Goal: Task Accomplishment & Management: Manage account settings

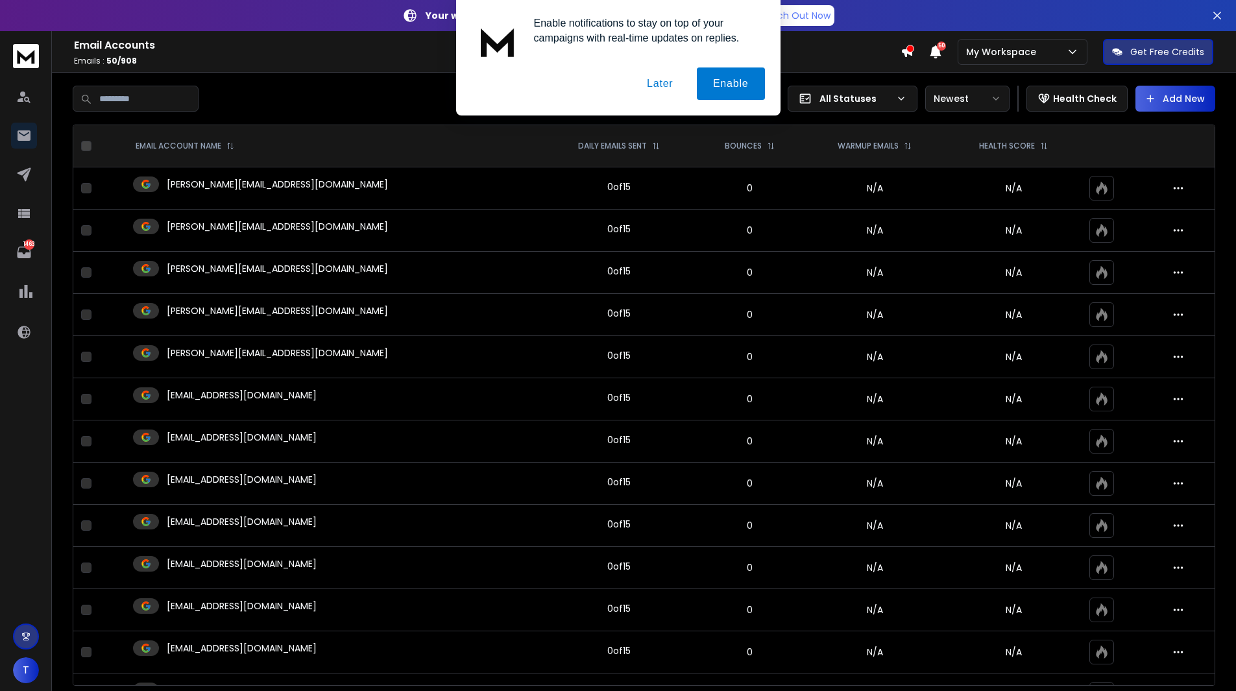
click at [666, 89] on button "Later" at bounding box center [660, 83] width 58 height 32
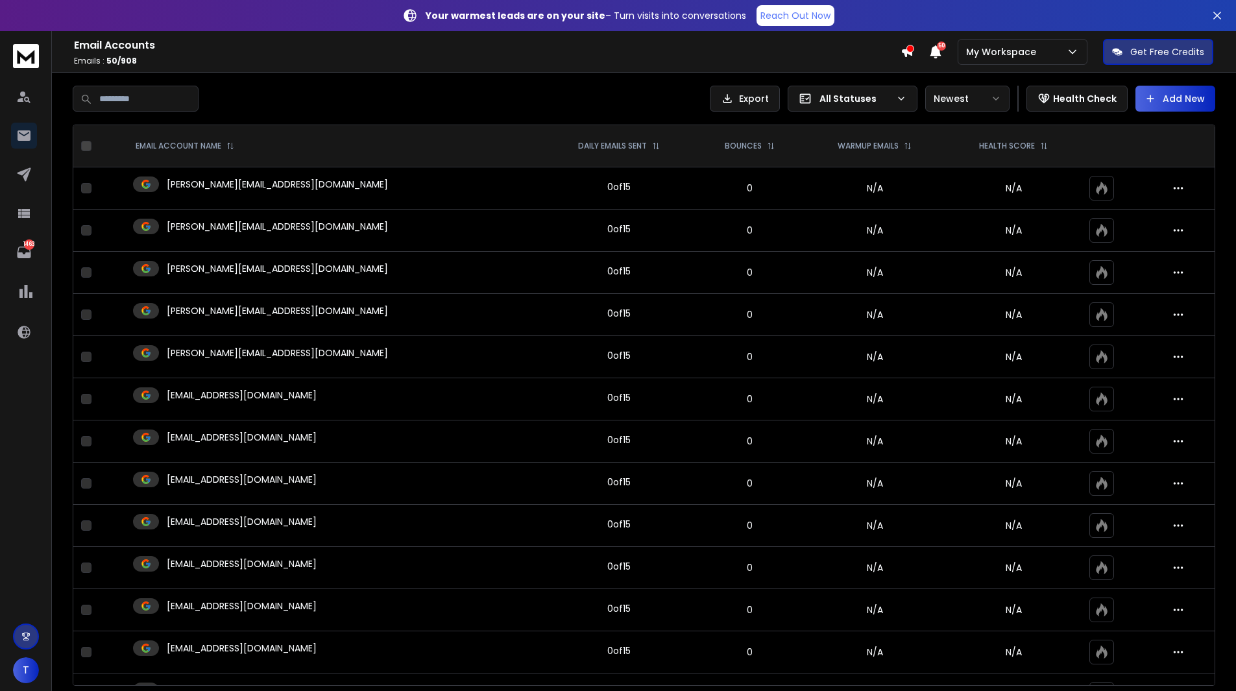
click at [1157, 94] on button "Add New" at bounding box center [1175, 99] width 80 height 26
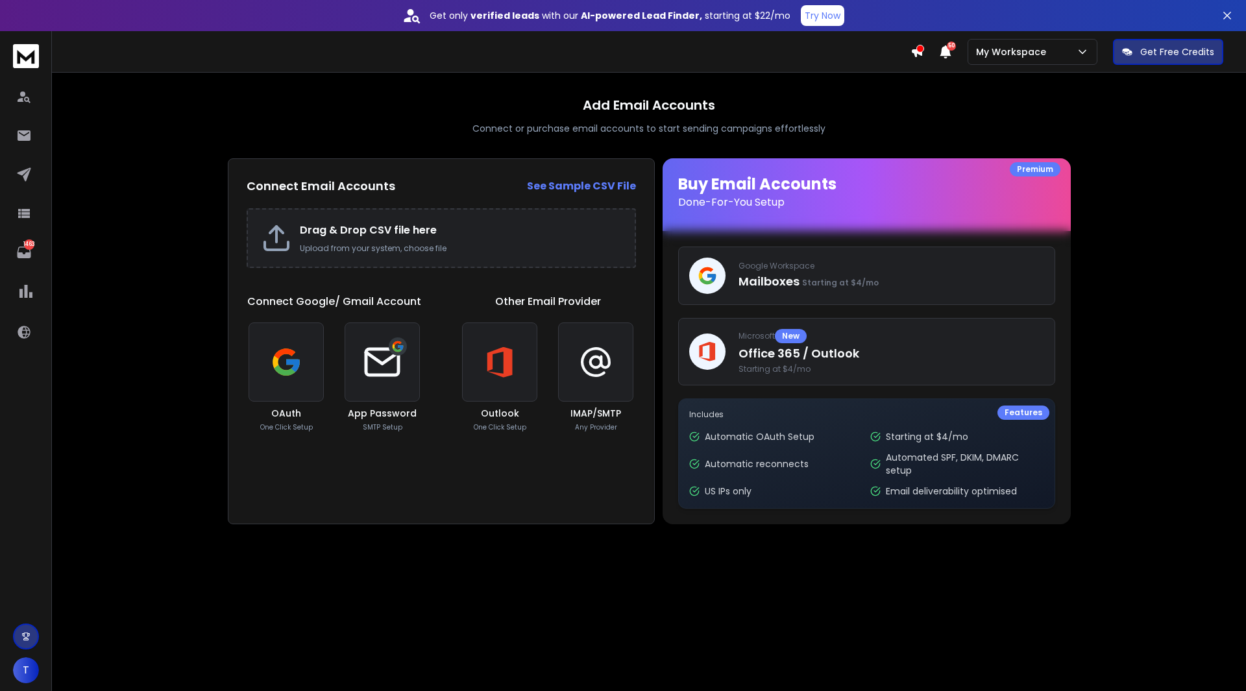
click at [302, 367] on icon at bounding box center [286, 362] width 32 height 39
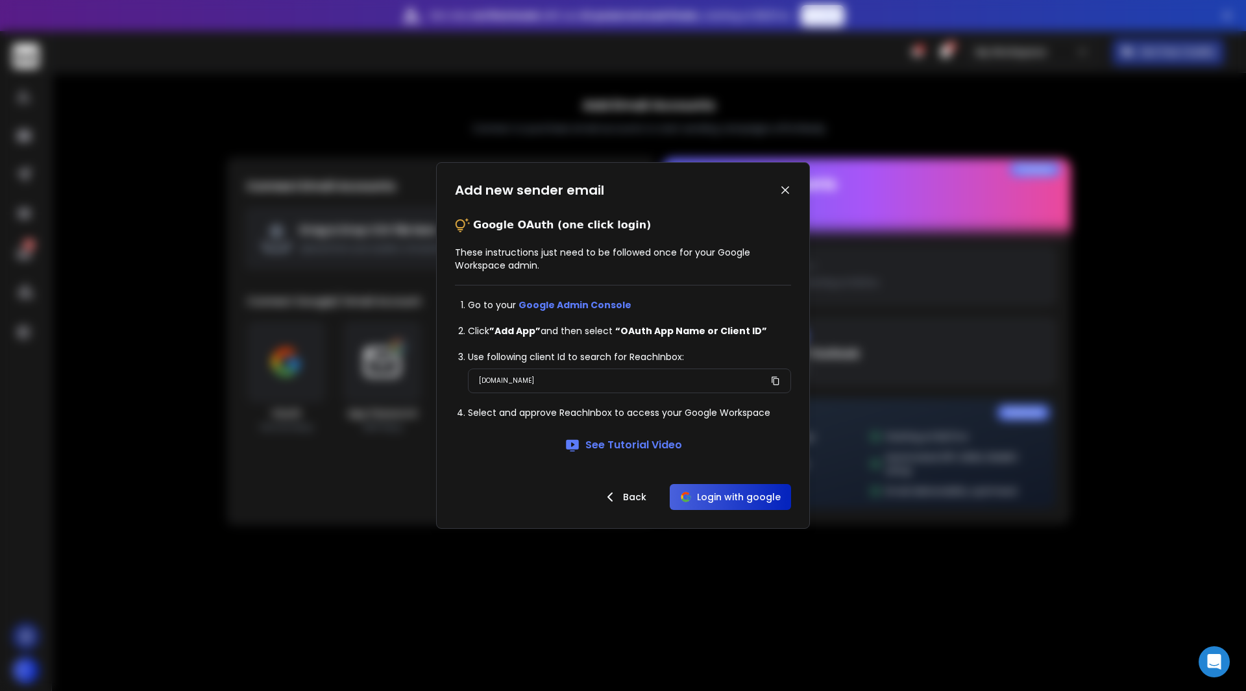
click at [719, 498] on button "Login with google" at bounding box center [730, 497] width 121 height 26
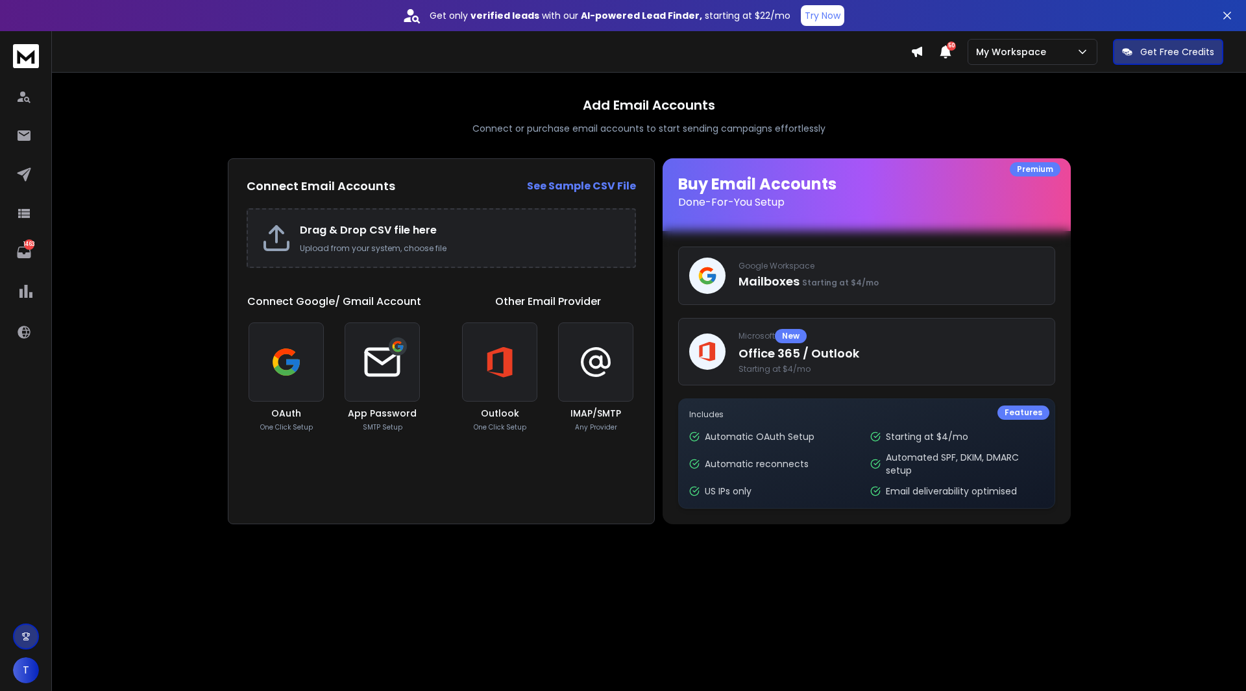
click at [296, 368] on icon at bounding box center [293, 365] width 14 height 13
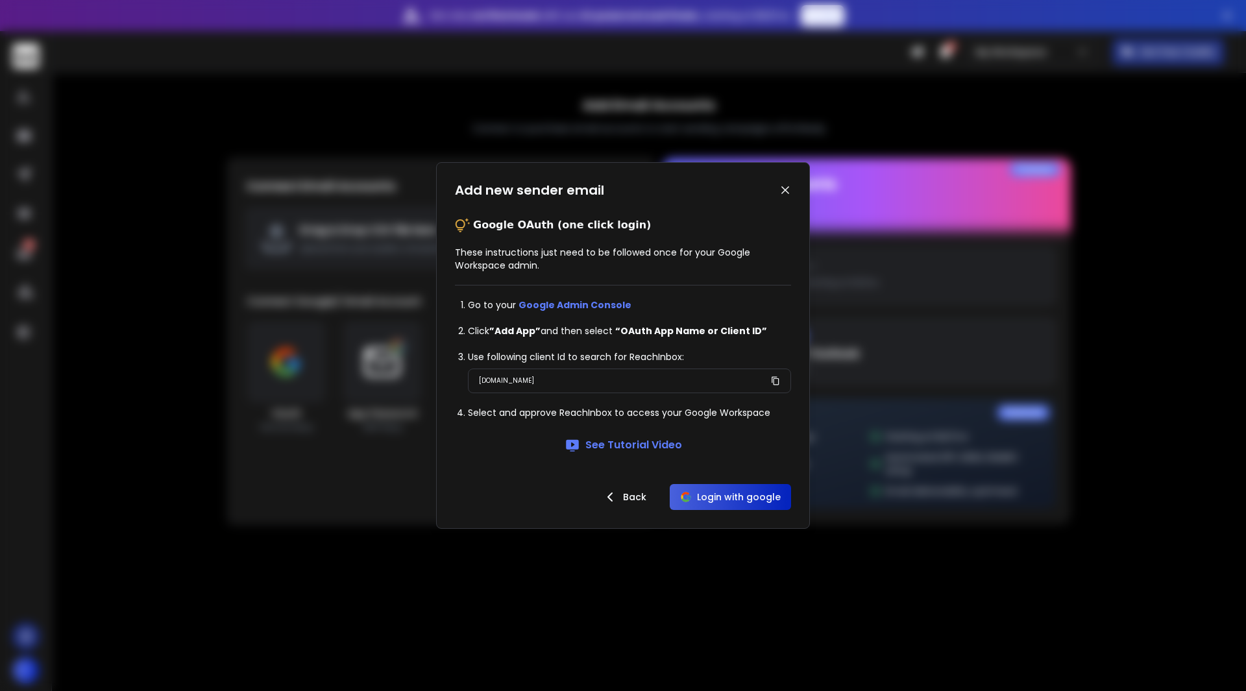
drag, startPoint x: 710, startPoint y: 503, endPoint x: 726, endPoint y: 557, distance: 56.9
click at [710, 503] on button "Login with google" at bounding box center [730, 497] width 121 height 26
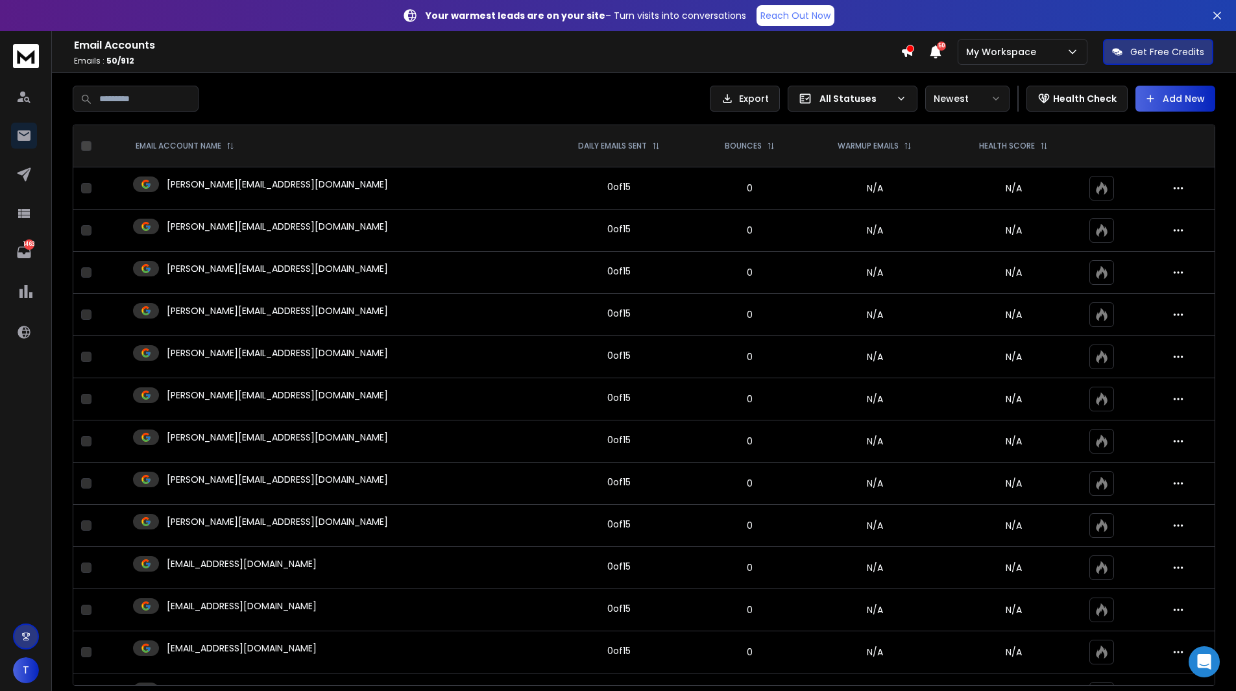
click at [1187, 93] on button "Add New" at bounding box center [1175, 99] width 80 height 26
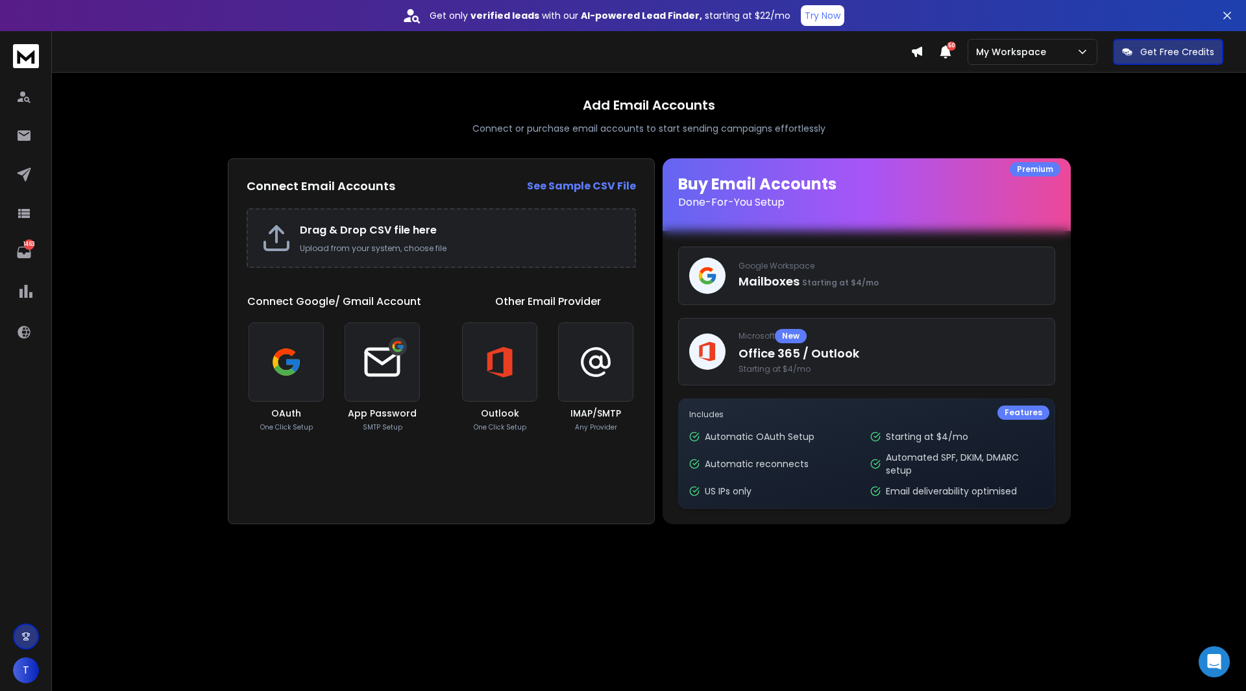
click at [291, 368] on icon at bounding box center [286, 362] width 32 height 39
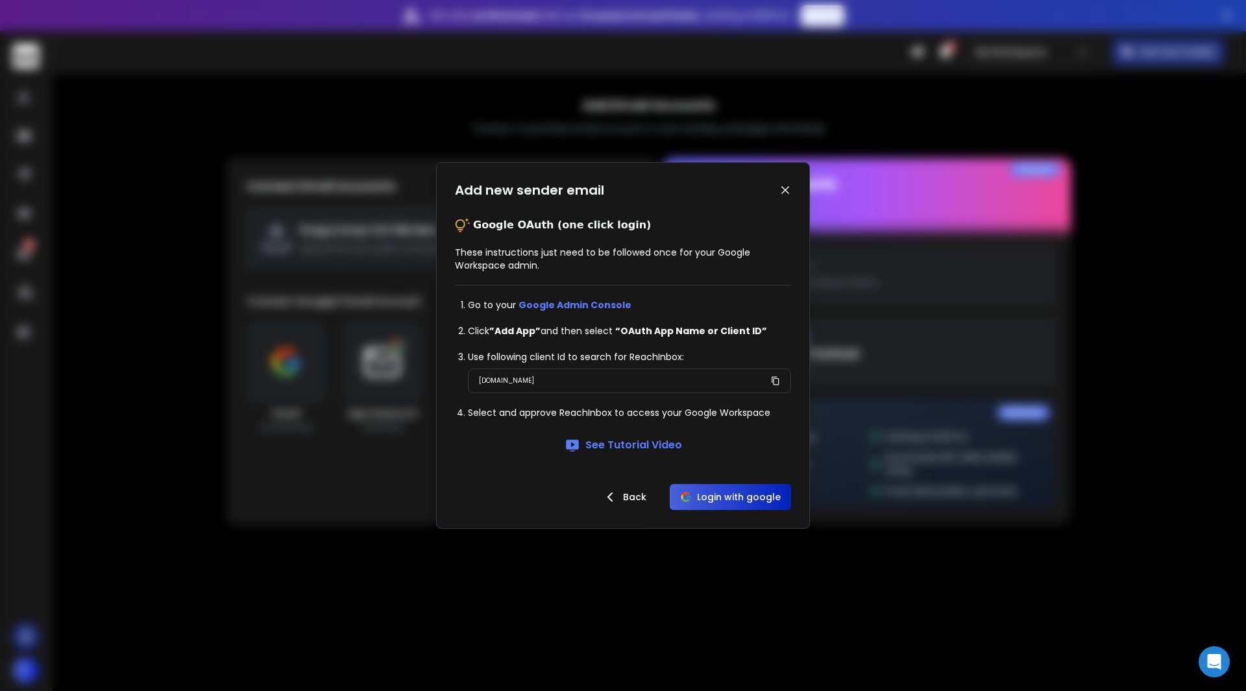
click at [718, 492] on button "Login with google" at bounding box center [730, 497] width 121 height 26
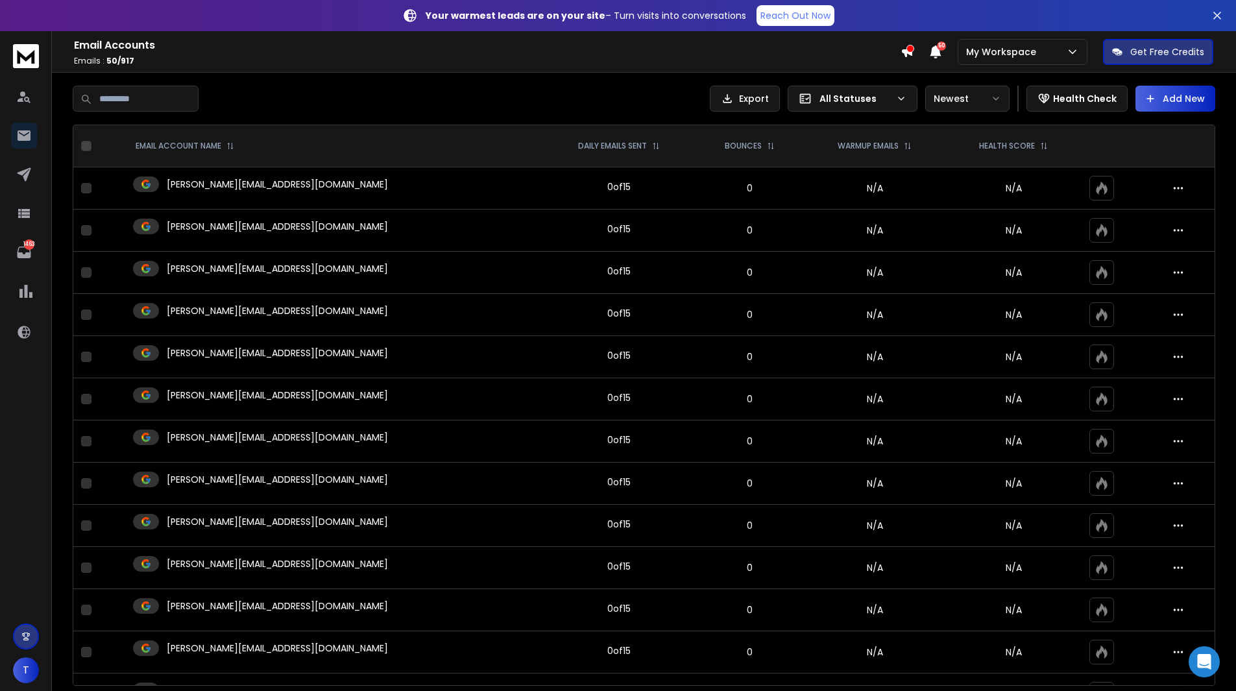
click at [1194, 105] on button "Add New" at bounding box center [1175, 99] width 80 height 26
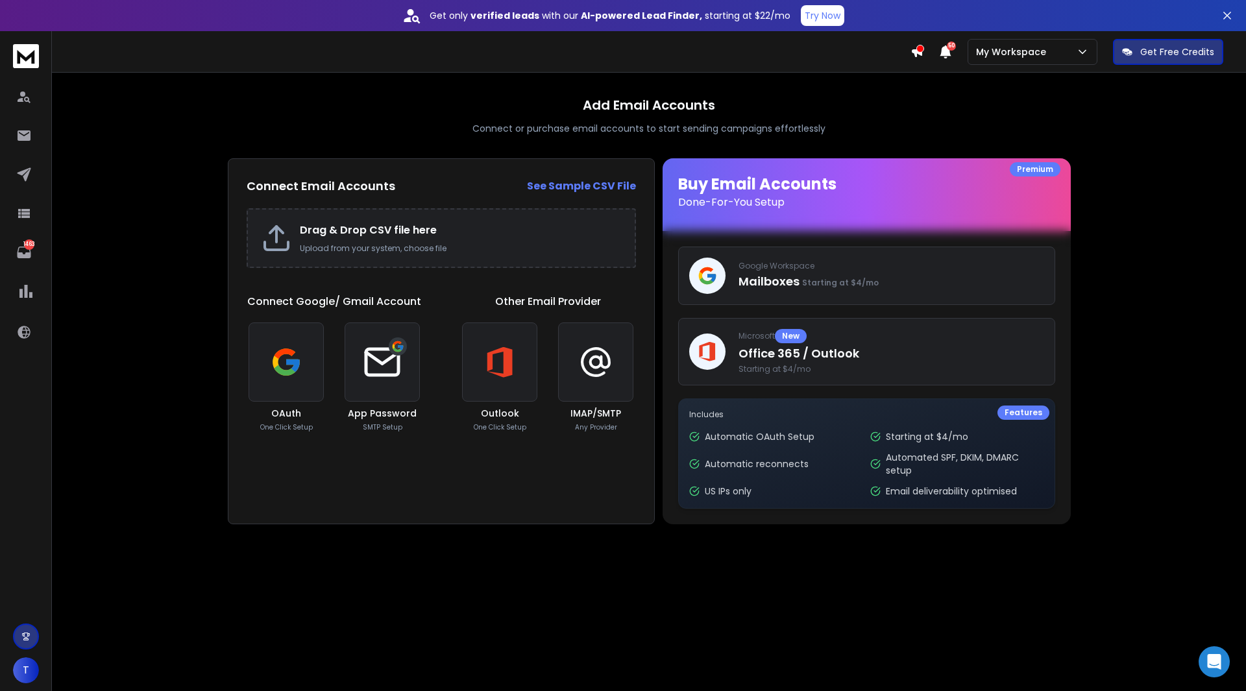
click at [315, 369] on div at bounding box center [285, 361] width 75 height 79
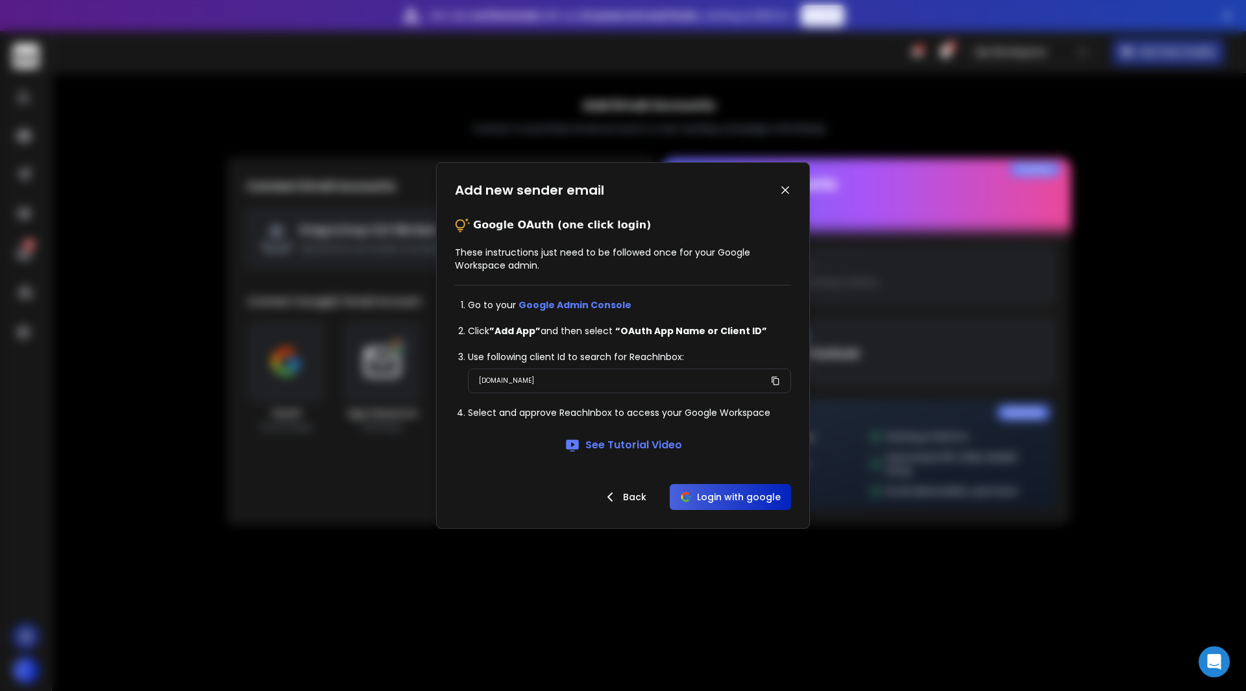
click at [708, 498] on button "Login with google" at bounding box center [730, 497] width 121 height 26
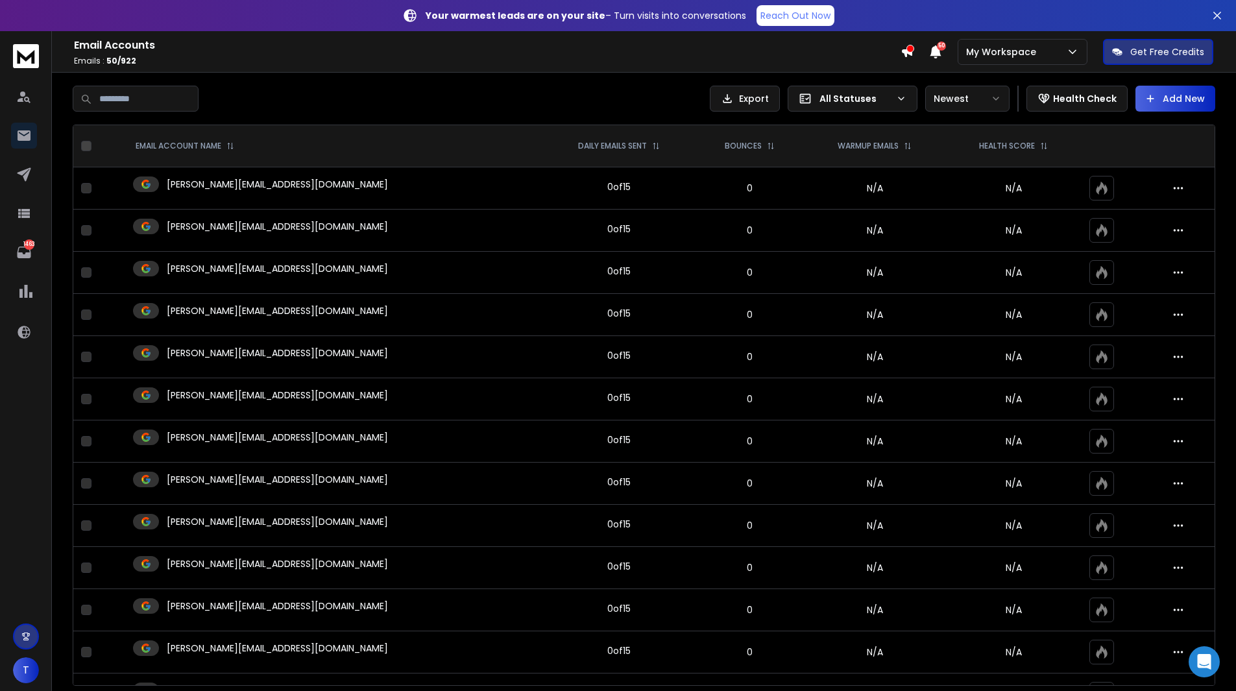
click at [1157, 98] on button "Add New" at bounding box center [1175, 99] width 80 height 26
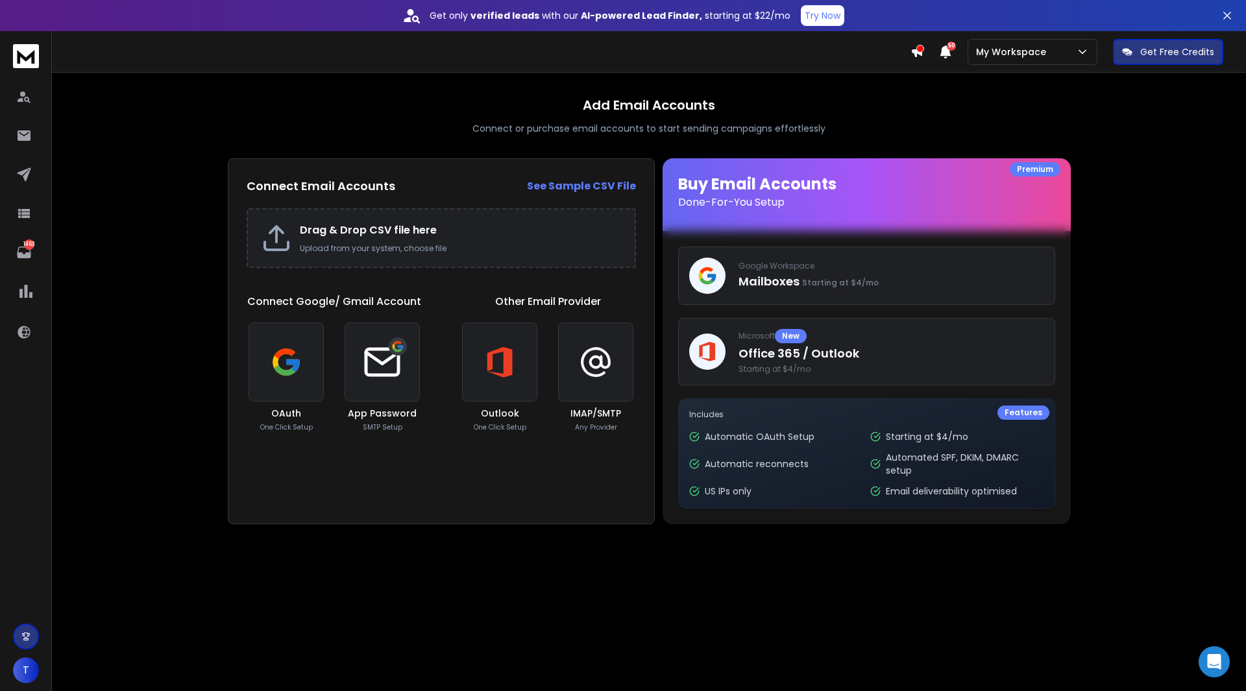
click at [302, 367] on icon at bounding box center [286, 362] width 32 height 39
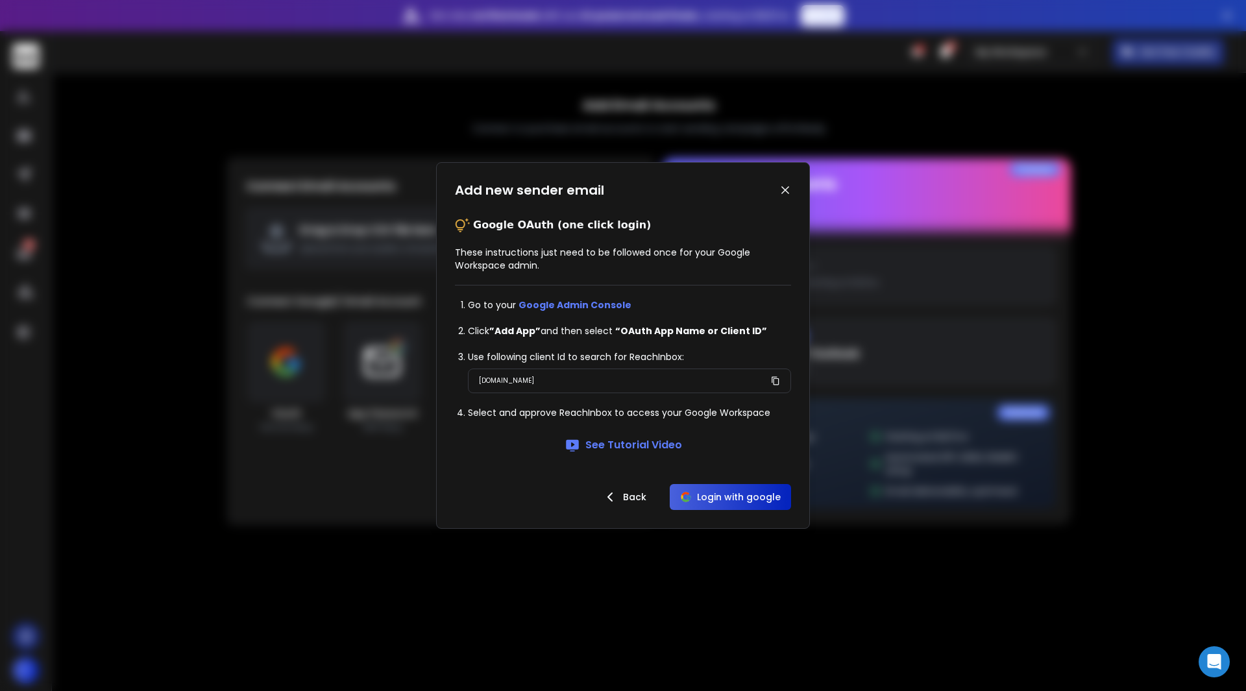
click at [709, 487] on button "Login with google" at bounding box center [730, 497] width 121 height 26
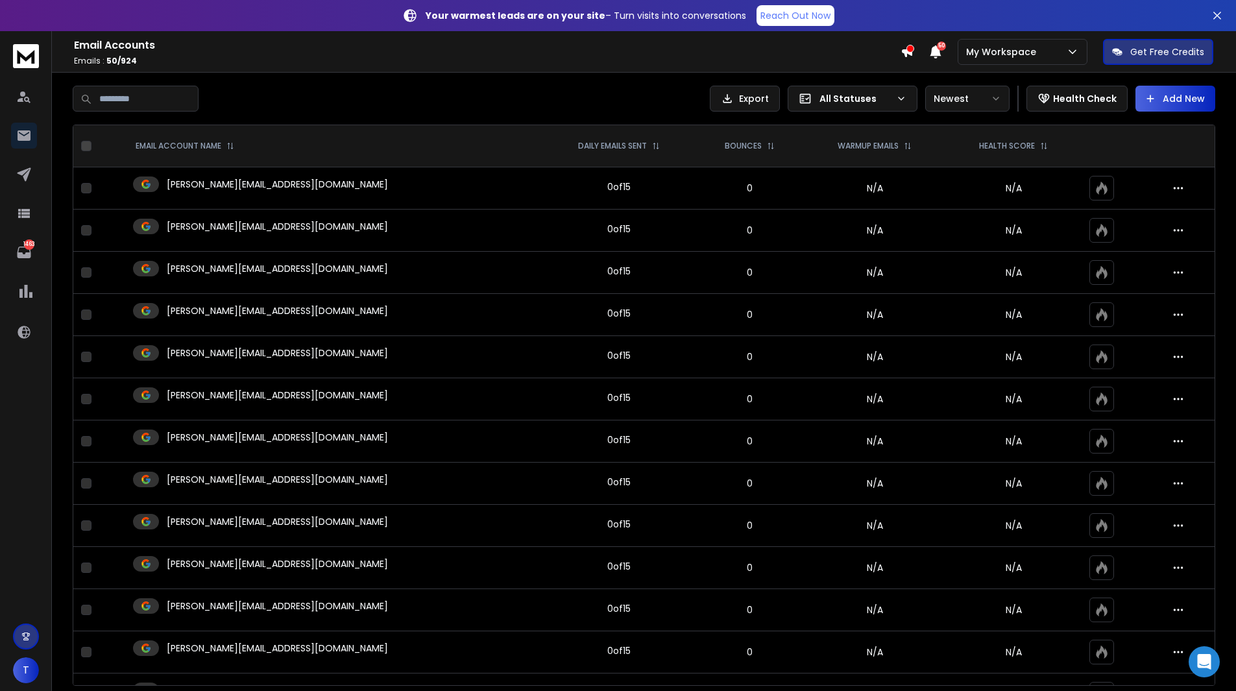
click at [1157, 108] on button "Add New" at bounding box center [1175, 99] width 80 height 26
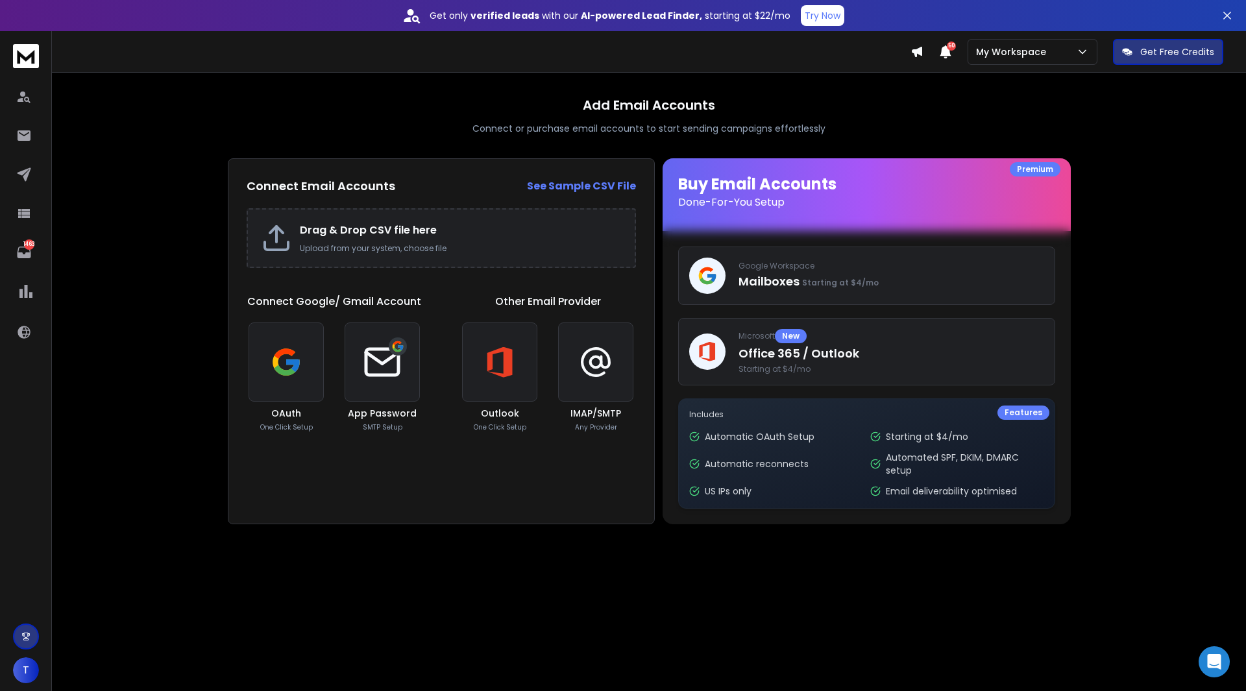
click at [289, 390] on div at bounding box center [285, 361] width 75 height 79
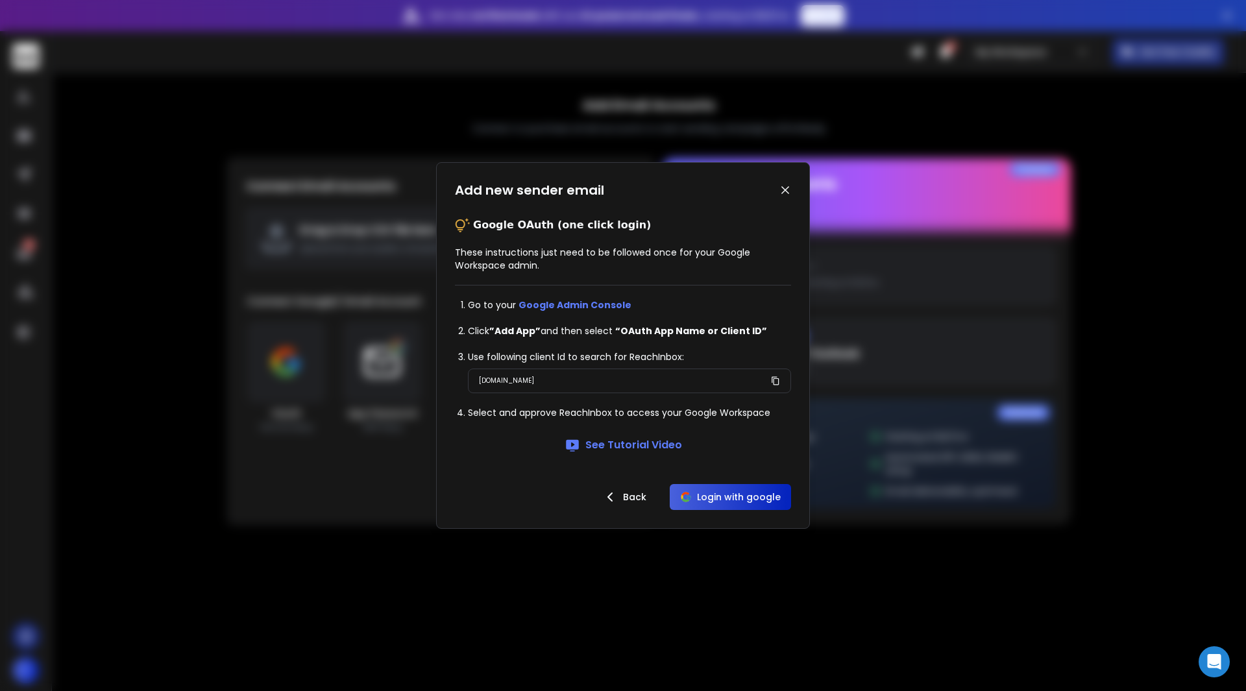
click at [747, 500] on button "Login with google" at bounding box center [730, 497] width 121 height 26
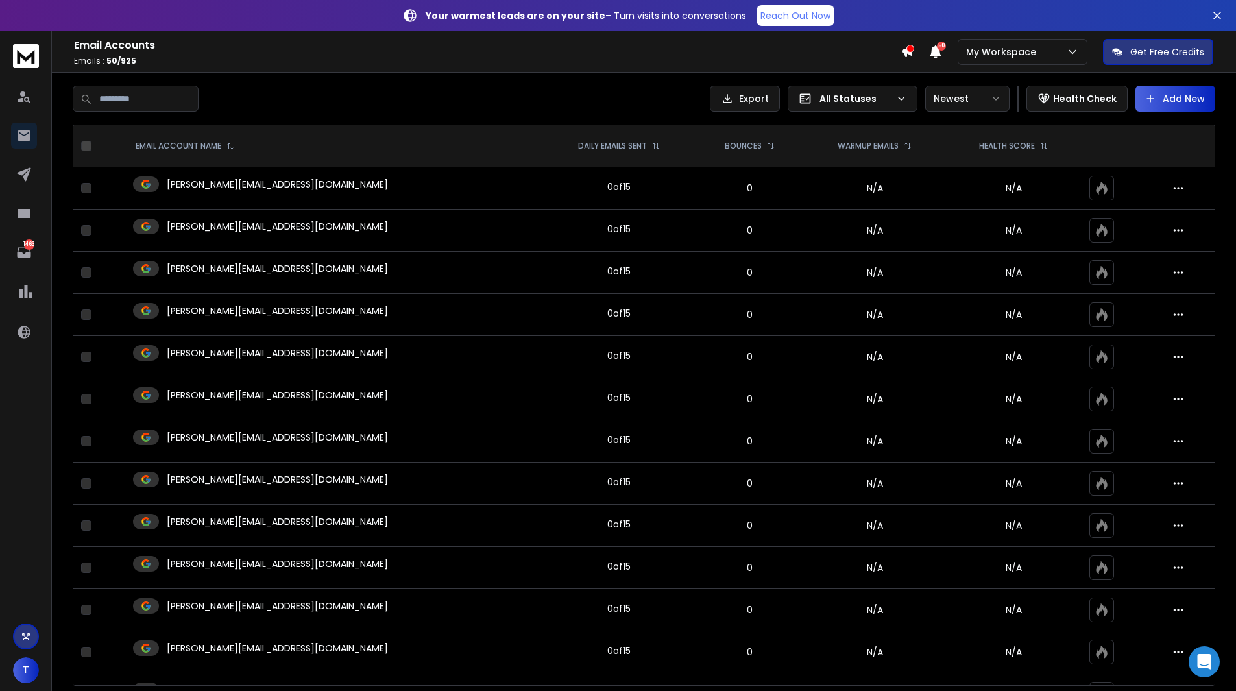
click at [1155, 90] on button "Add New" at bounding box center [1175, 99] width 80 height 26
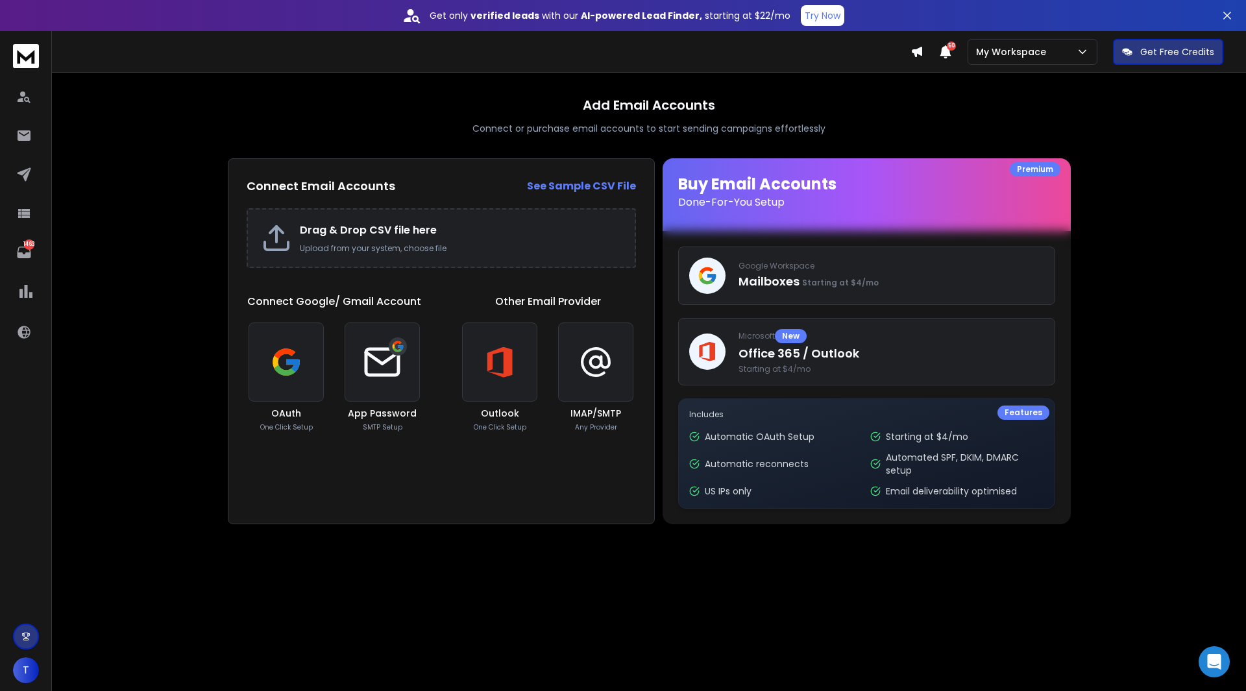
click at [285, 378] on icon at bounding box center [286, 362] width 32 height 39
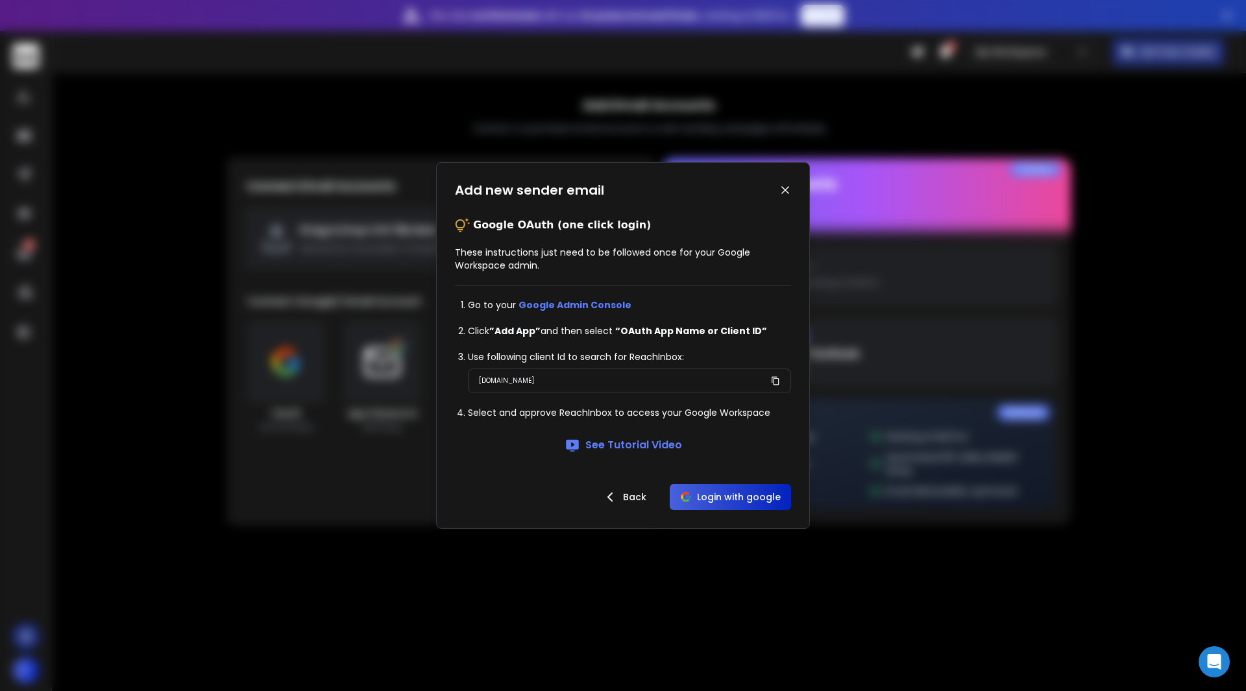
click at [686, 493] on icon at bounding box center [686, 497] width 12 height 12
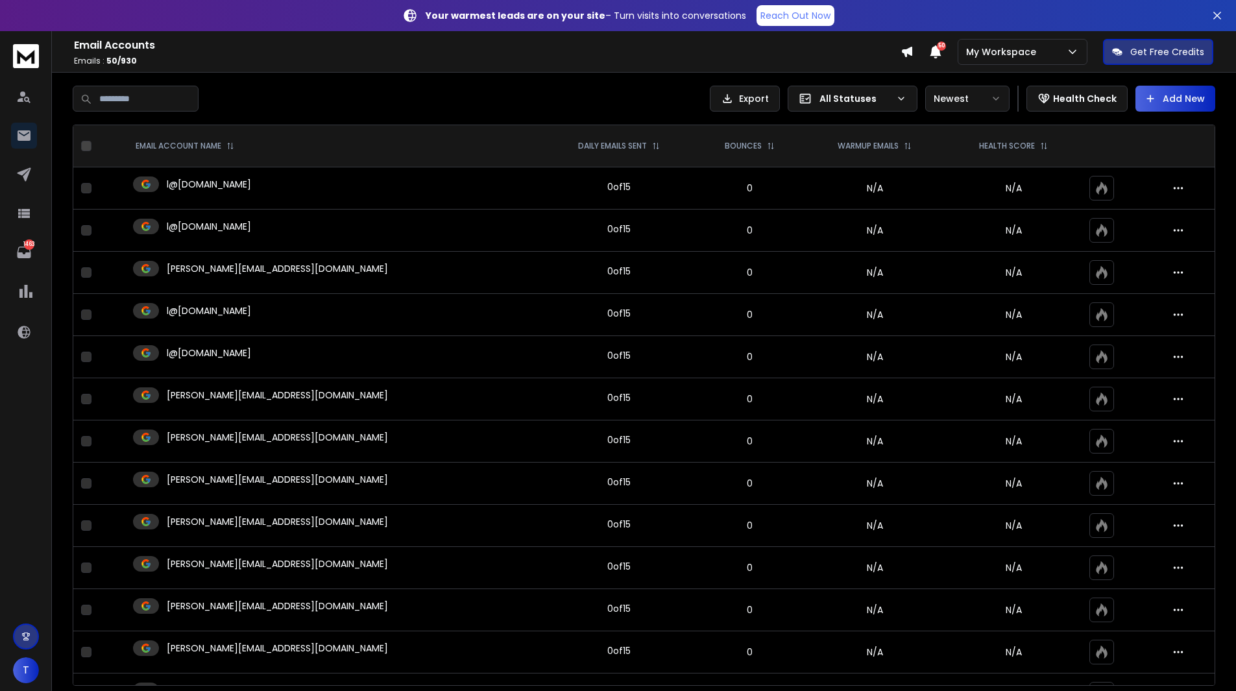
click at [1170, 91] on button "Add New" at bounding box center [1175, 99] width 80 height 26
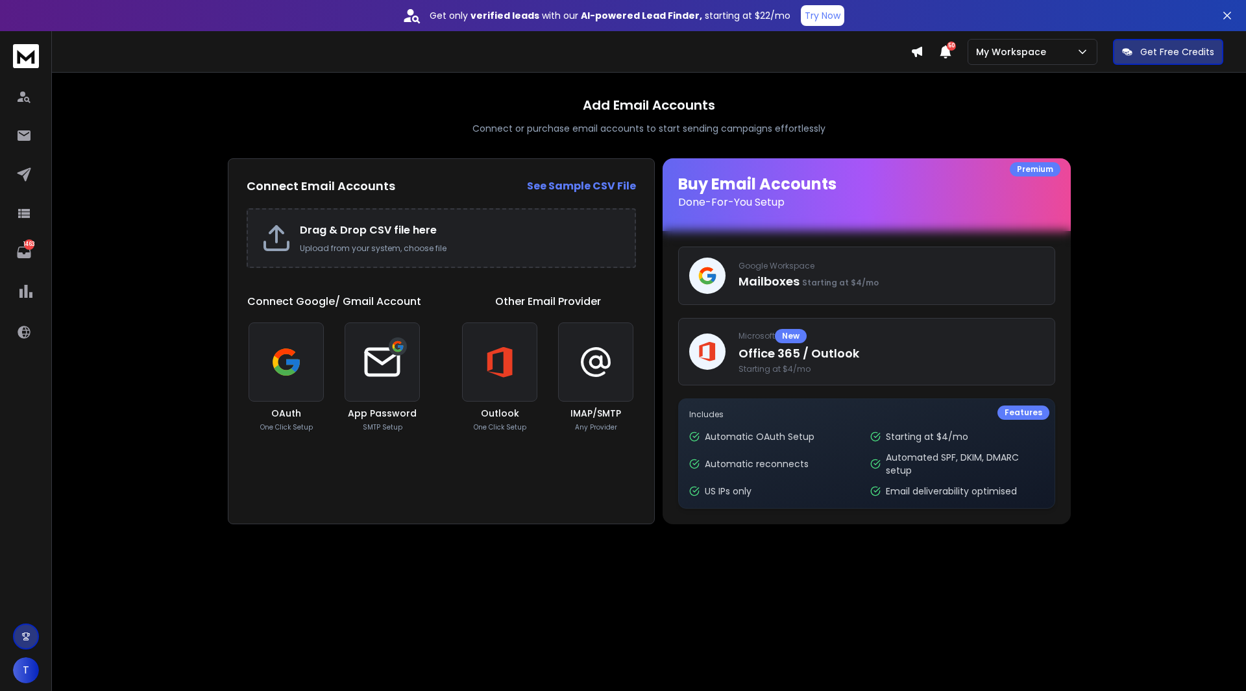
click at [284, 369] on icon at bounding box center [286, 362] width 32 height 39
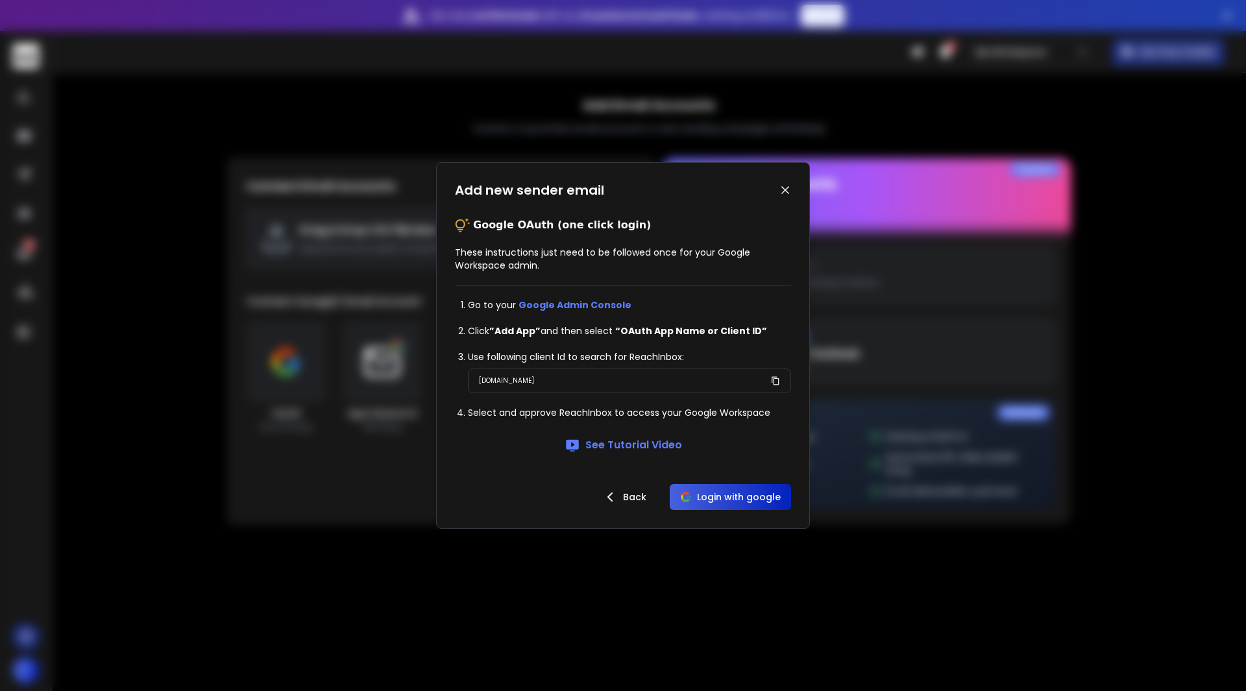
click at [713, 496] on button "Login with google" at bounding box center [730, 497] width 121 height 26
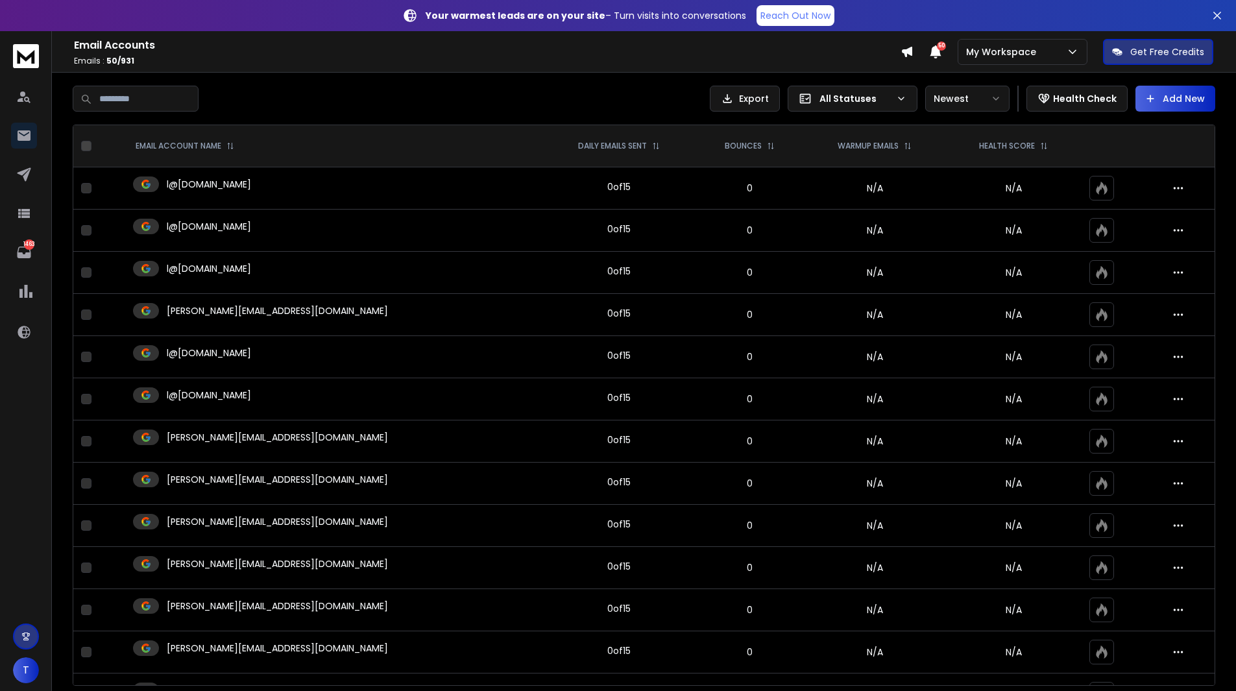
click at [1157, 84] on div "Export All Statuses Newest Health Check Add New EMAIL ACCOUNT NAME DAILY EMAILS…" at bounding box center [644, 386] width 1184 height 626
click at [1155, 97] on icon at bounding box center [1150, 98] width 9 height 9
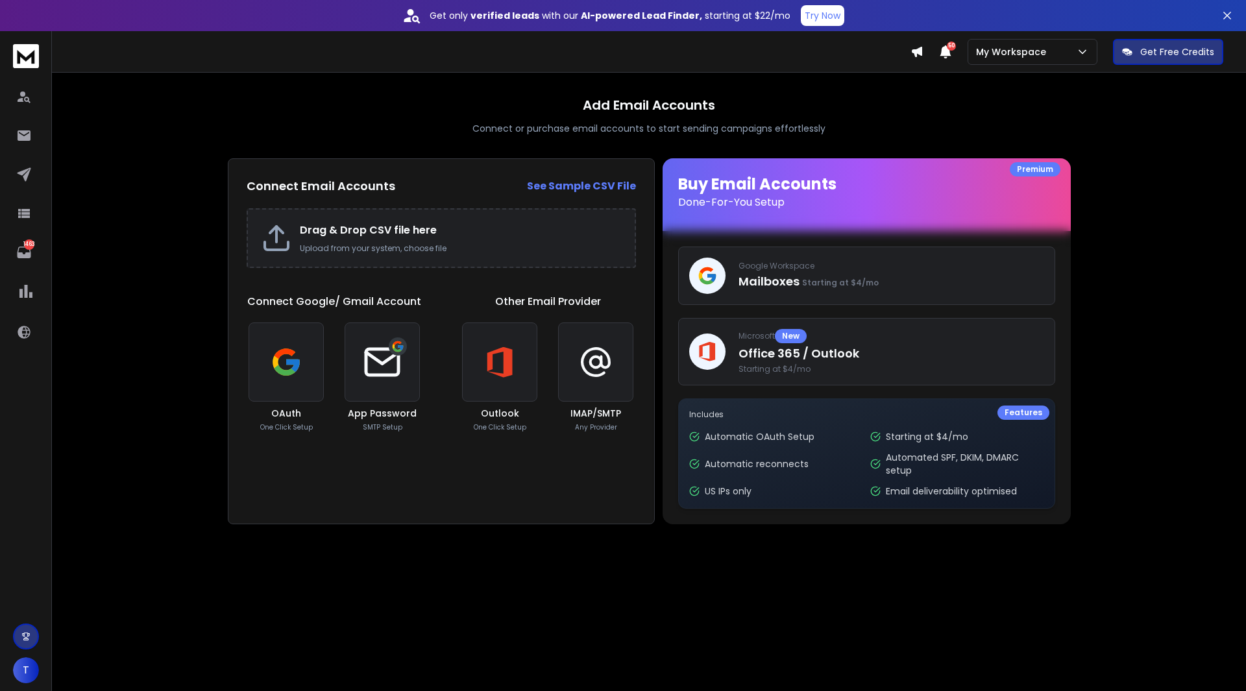
click at [291, 376] on icon at bounding box center [286, 362] width 32 height 39
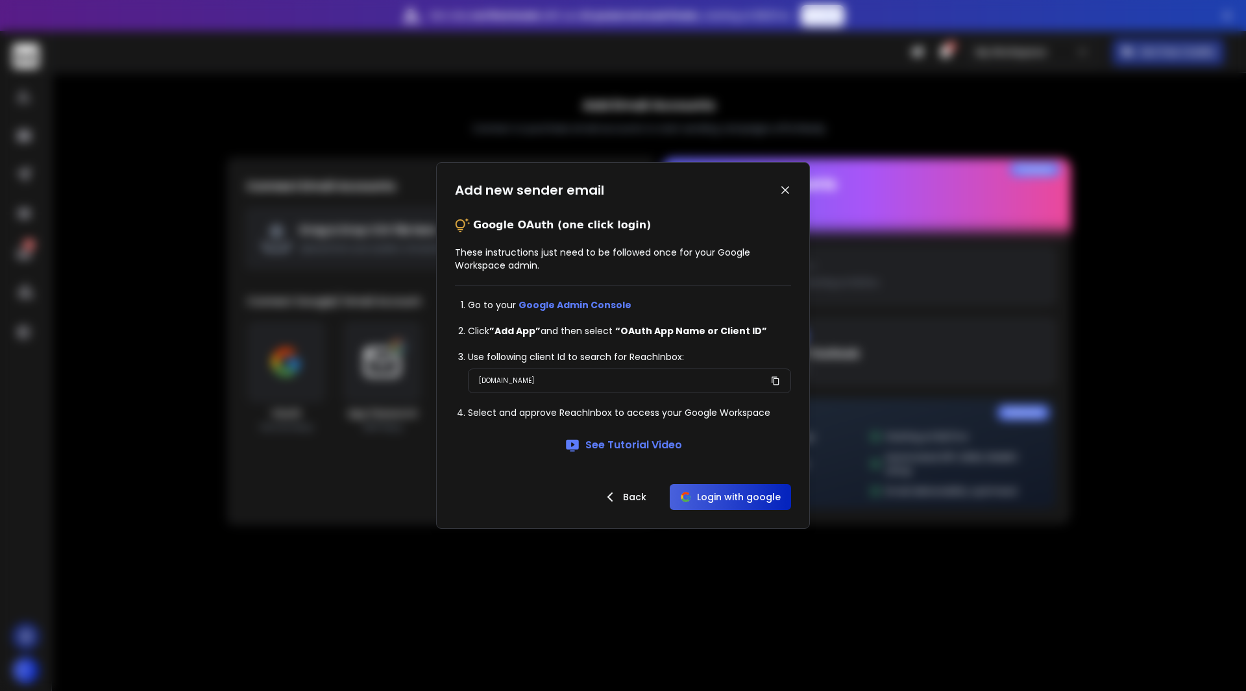
click at [736, 504] on button "Login with google" at bounding box center [730, 497] width 121 height 26
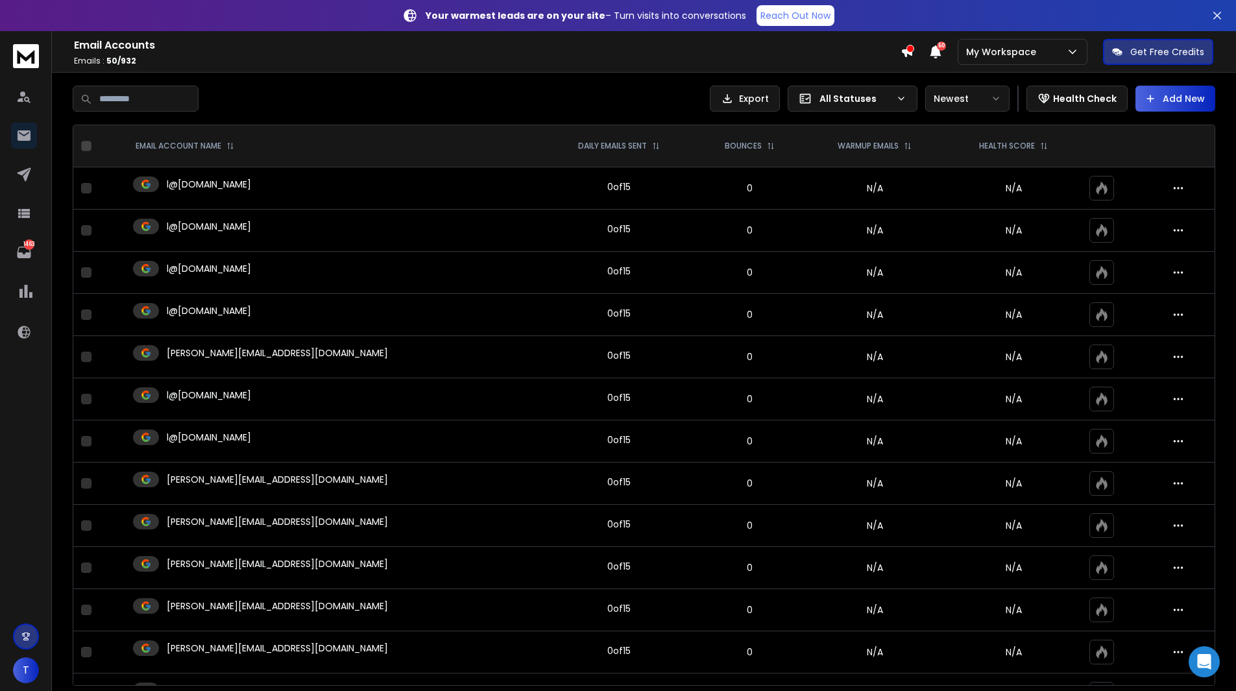
click at [1168, 95] on button "Add New" at bounding box center [1175, 99] width 80 height 26
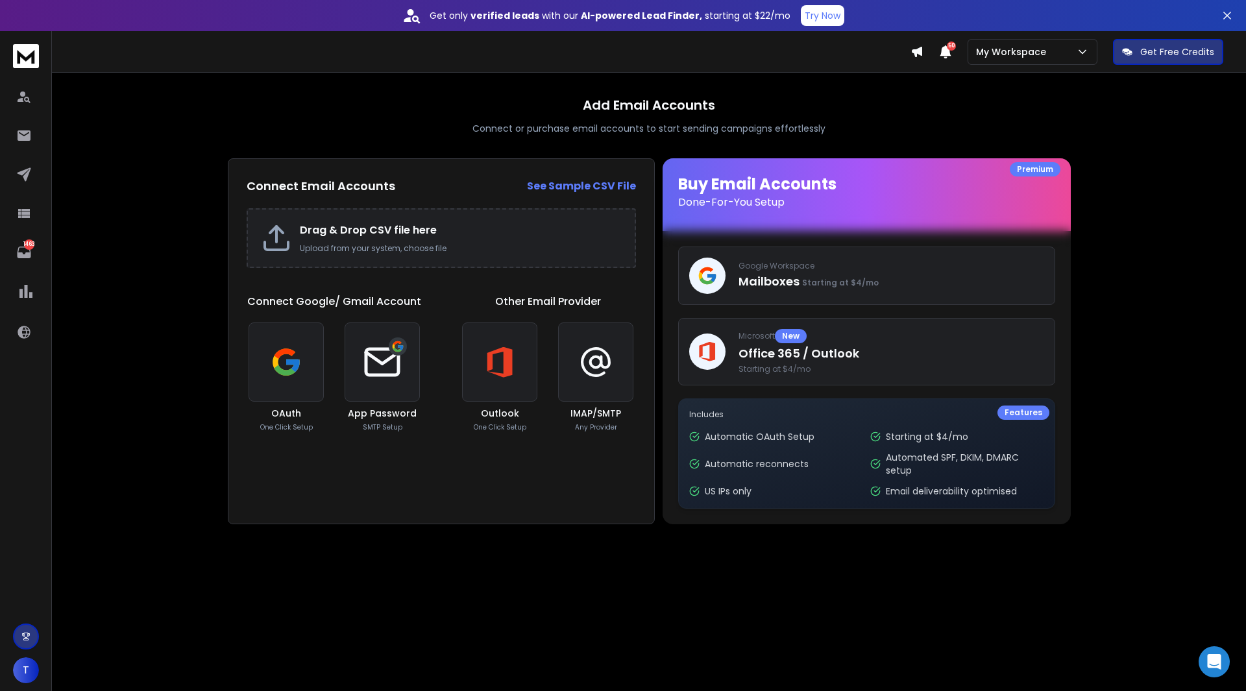
click at [262, 362] on div at bounding box center [285, 361] width 75 height 79
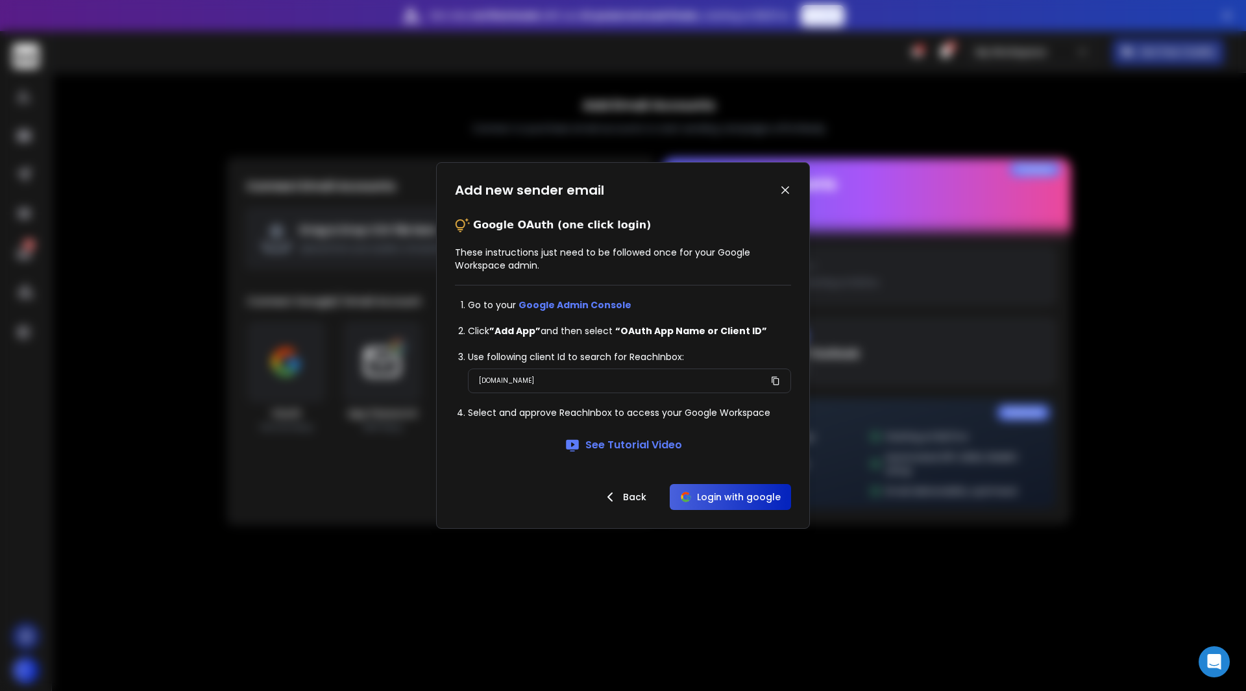
click at [699, 505] on button "Login with google" at bounding box center [730, 497] width 121 height 26
